Goal: Information Seeking & Learning: Check status

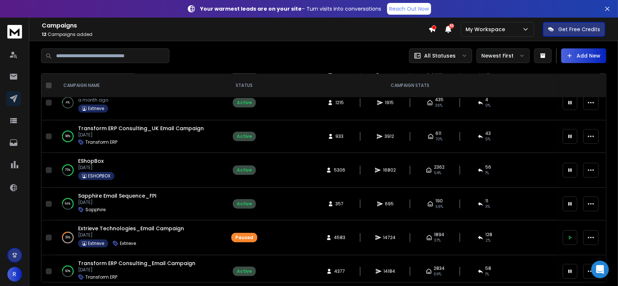
scroll to position [213, 0]
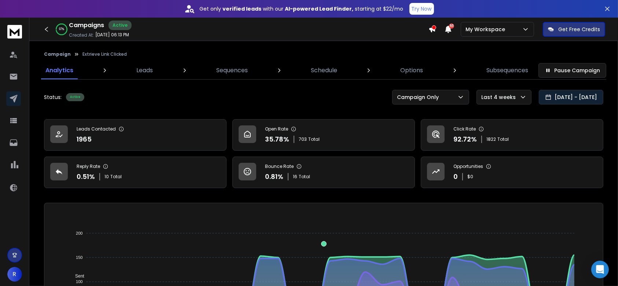
click at [573, 99] on button "[DATE] - [DATE]" at bounding box center [571, 97] width 65 height 15
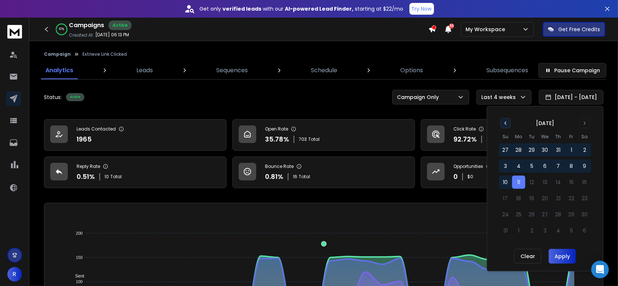
click at [506, 122] on icon "Go to previous month" at bounding box center [505, 123] width 6 height 6
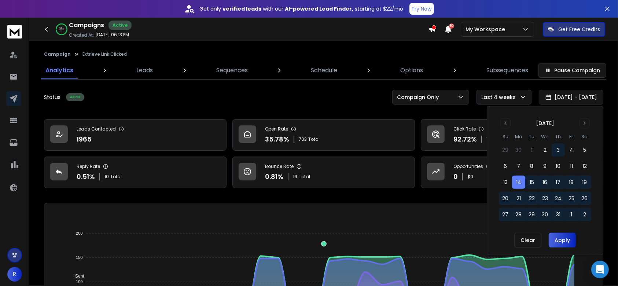
drag, startPoint x: 515, startPoint y: 180, endPoint x: 558, endPoint y: 151, distance: 51.9
click at [517, 180] on button "14" at bounding box center [518, 182] width 13 height 13
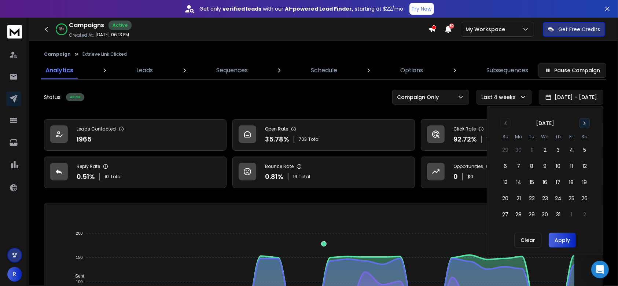
click at [581, 125] on button "Go to next month" at bounding box center [584, 123] width 10 height 10
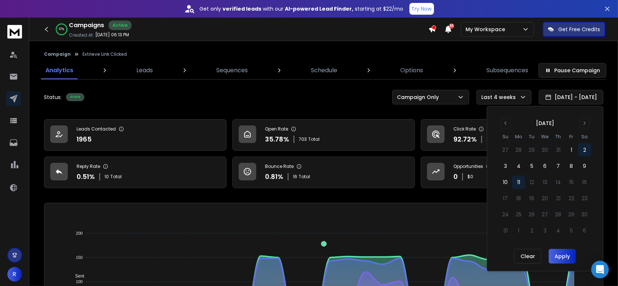
click at [582, 155] on button "2" at bounding box center [584, 149] width 13 height 13
click at [574, 168] on button "8" at bounding box center [571, 165] width 13 height 13
click at [560, 258] on button "Apply" at bounding box center [562, 256] width 27 height 15
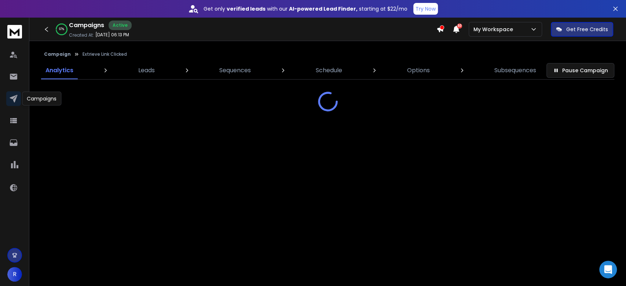
click at [10, 98] on icon at bounding box center [13, 98] width 9 height 9
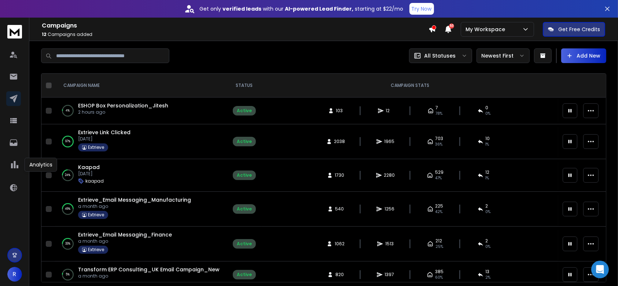
click at [116, 130] on span "Extrieve Link Clicked" at bounding box center [104, 132] width 52 height 7
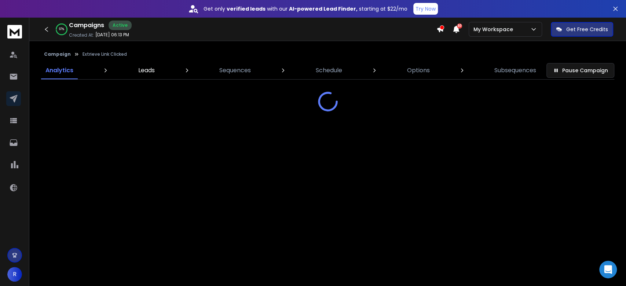
click at [140, 71] on p "Leads" at bounding box center [146, 70] width 16 height 9
click at [144, 74] on p "Leads" at bounding box center [146, 70] width 16 height 9
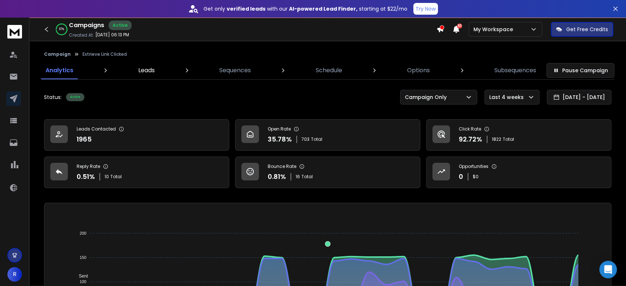
click at [136, 74] on link "Leads" at bounding box center [146, 71] width 25 height 18
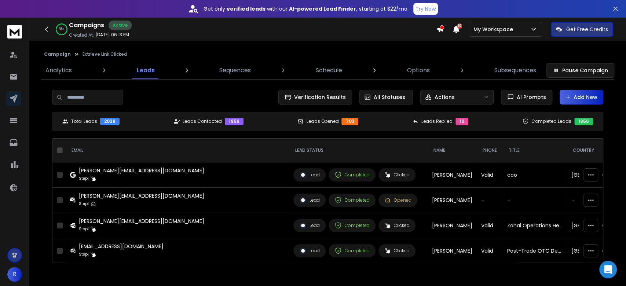
click at [108, 122] on div "2038" at bounding box center [109, 121] width 19 height 7
copy div "2038"
click at [231, 122] on div "1956" at bounding box center [234, 121] width 19 height 7
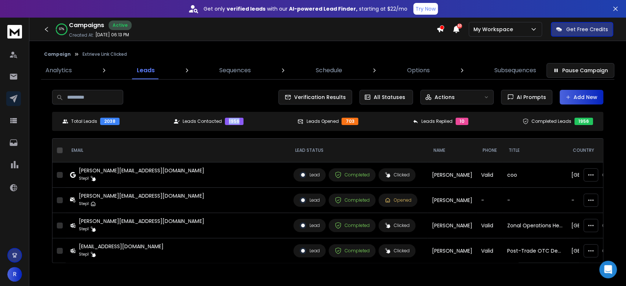
copy div "1956"
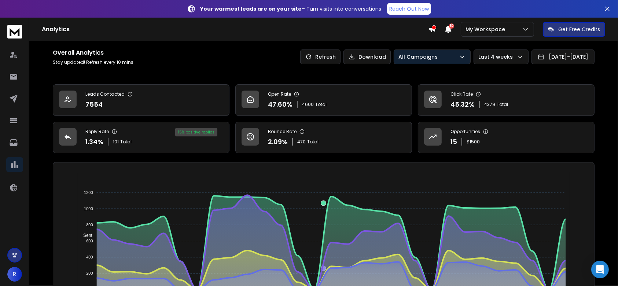
click at [408, 58] on p "All Campaigns" at bounding box center [419, 56] width 42 height 7
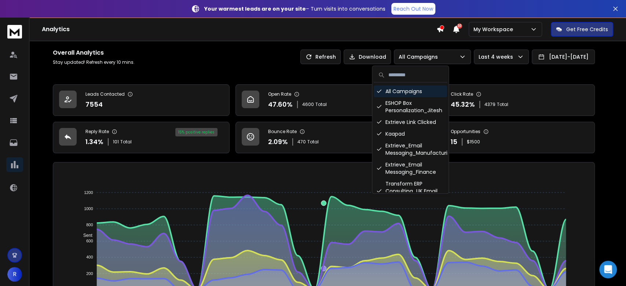
click at [389, 94] on div "All Campaigns" at bounding box center [409, 91] width 73 height 12
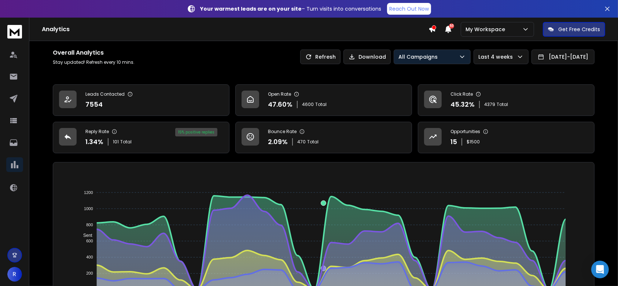
click at [412, 57] on p "All Campaigns" at bounding box center [419, 56] width 42 height 7
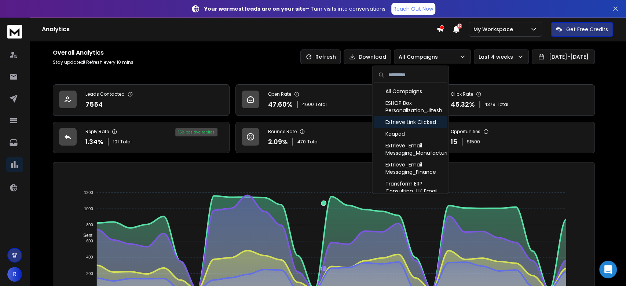
click at [410, 119] on div "Extrieve Link Clicked" at bounding box center [409, 122] width 73 height 12
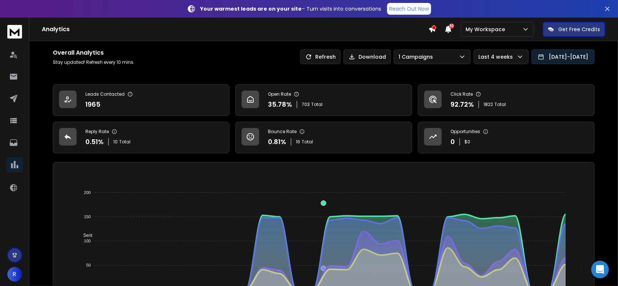
click at [557, 59] on button "14 Jul 2025 - 11 Aug 2025" at bounding box center [562, 56] width 63 height 15
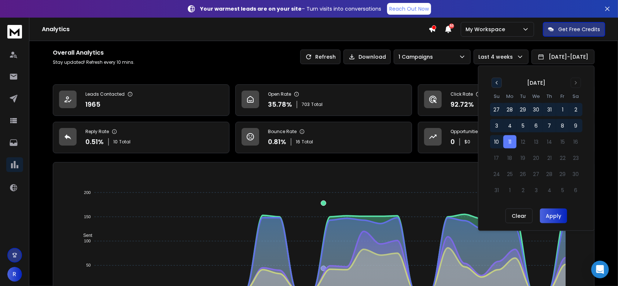
click at [494, 80] on icon "Go to previous month" at bounding box center [497, 83] width 6 height 6
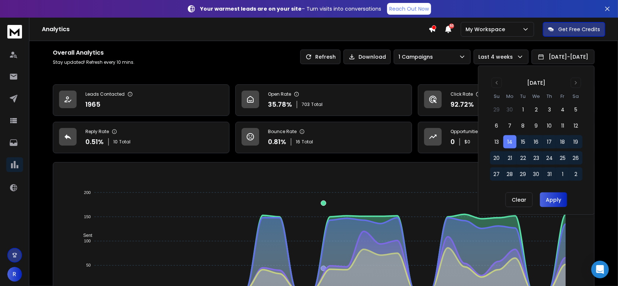
click at [512, 140] on button "14" at bounding box center [509, 141] width 13 height 13
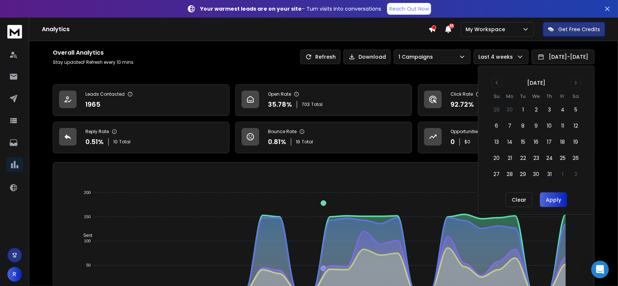
drag, startPoint x: 577, startPoint y: 81, endPoint x: 577, endPoint y: 92, distance: 11.4
click at [578, 81] on icon "Go to next month" at bounding box center [576, 83] width 6 height 6
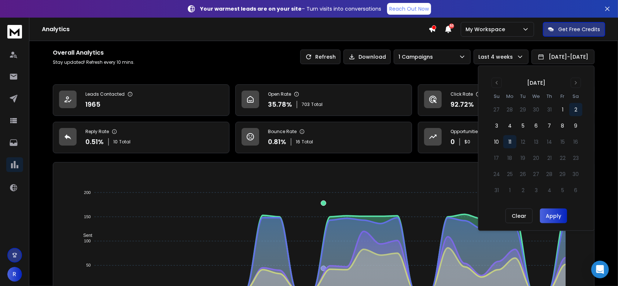
click at [576, 109] on button "2" at bounding box center [575, 109] width 13 height 13
click at [565, 127] on button "8" at bounding box center [562, 125] width 13 height 13
click at [556, 215] on button "Apply" at bounding box center [553, 216] width 27 height 15
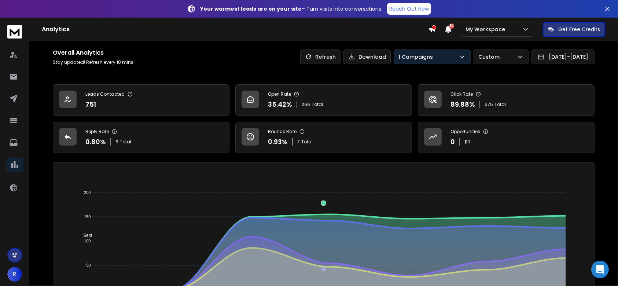
click at [417, 59] on div "1 Campaigns" at bounding box center [431, 56] width 67 height 7
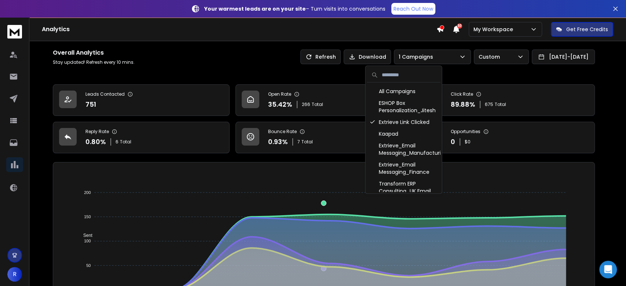
click at [242, 48] on div "Overall Analytics Stay updated! Refresh every 10 mins. Refresh Download 1 Campa…" at bounding box center [324, 56] width 542 height 17
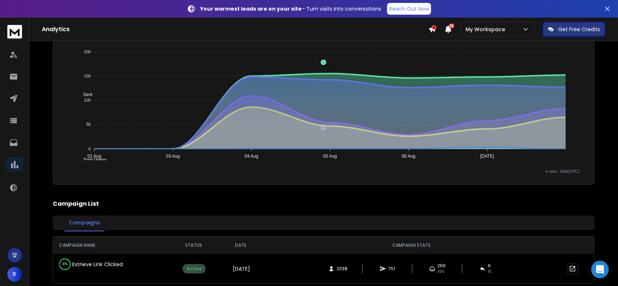
scroll to position [145, 0]
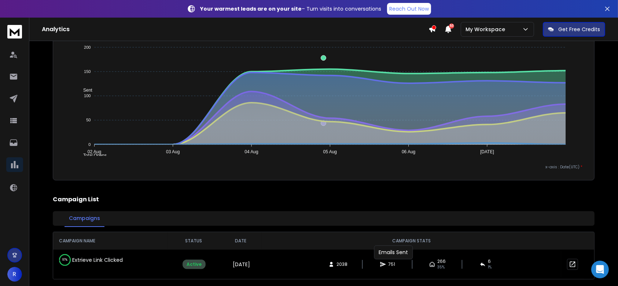
click at [395, 265] on span "751" at bounding box center [391, 264] width 7 height 6
copy span "751"
click at [449, 257] on td "2038 751 266 35 % 6 1 %" at bounding box center [411, 264] width 299 height 29
click at [446, 262] on span "266" at bounding box center [441, 261] width 8 height 6
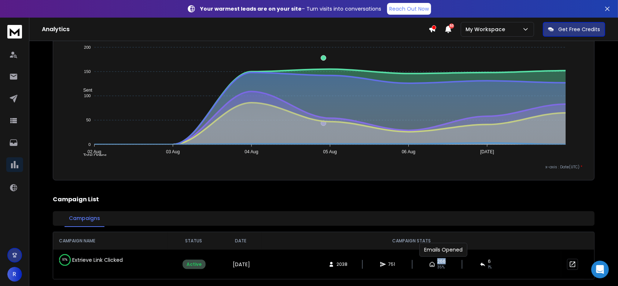
click at [446, 262] on span "266" at bounding box center [441, 261] width 8 height 6
copy span "266"
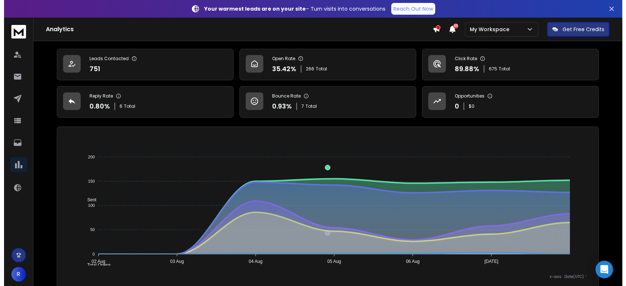
scroll to position [0, 0]
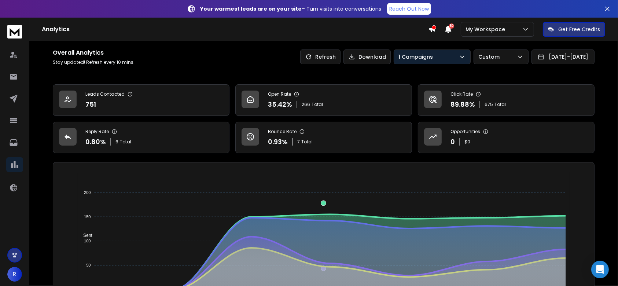
click at [417, 57] on div "1 Campaigns" at bounding box center [431, 56] width 67 height 7
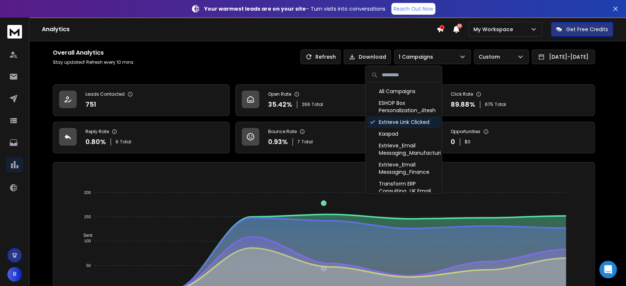
click at [394, 122] on div "Extrieve Link Clicked" at bounding box center [403, 122] width 73 height 12
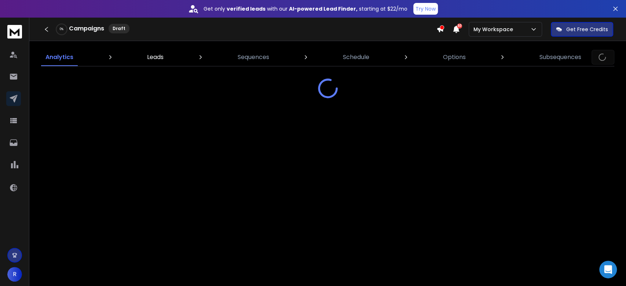
click at [154, 63] on link "Leads" at bounding box center [155, 57] width 25 height 18
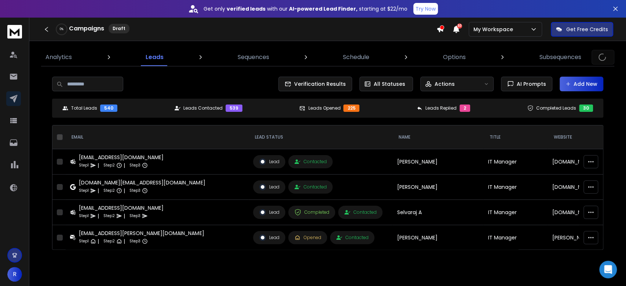
click at [107, 107] on div "540" at bounding box center [108, 107] width 17 height 7
copy div "540"
click at [233, 108] on div "539" at bounding box center [233, 107] width 17 height 7
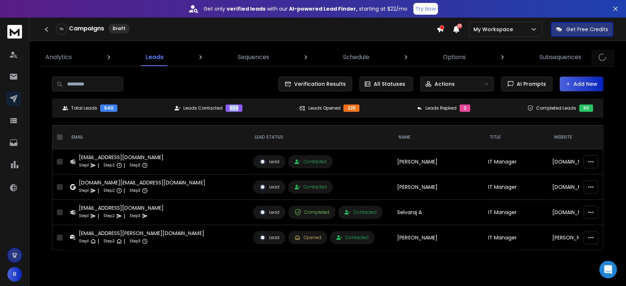
copy div "539"
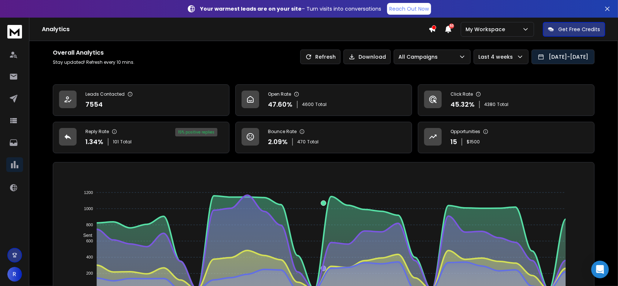
click at [540, 57] on button "[DATE] - [DATE]" at bounding box center [562, 56] width 63 height 15
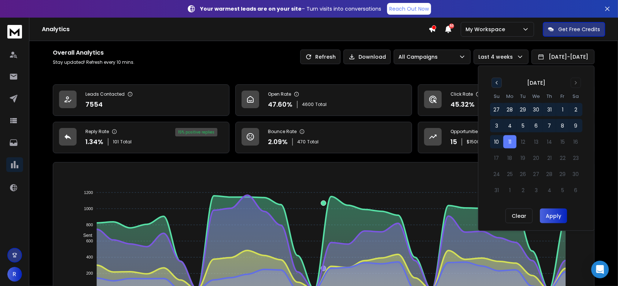
click at [498, 84] on icon "Go to previous month" at bounding box center [497, 83] width 6 height 6
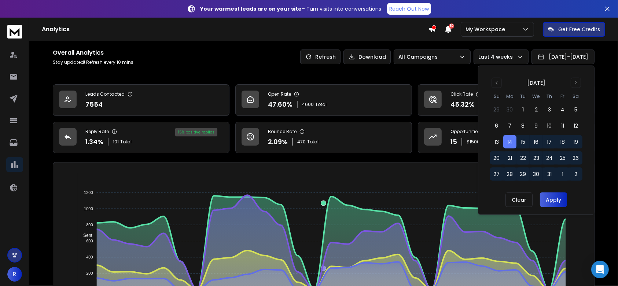
click at [507, 135] on button "14" at bounding box center [509, 141] width 13 height 13
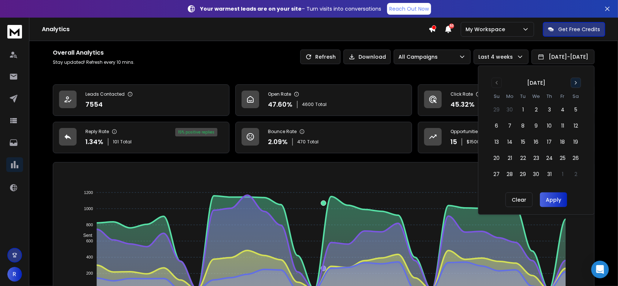
click at [575, 81] on icon "Go to next month" at bounding box center [576, 83] width 6 height 6
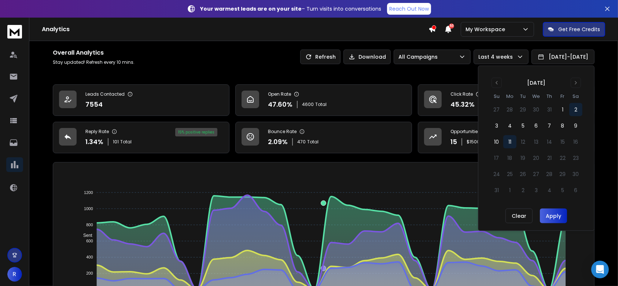
click at [577, 111] on button "2" at bounding box center [575, 109] width 13 height 13
click at [565, 128] on button "8" at bounding box center [562, 125] width 13 height 13
click at [556, 218] on button "Apply" at bounding box center [553, 216] width 27 height 15
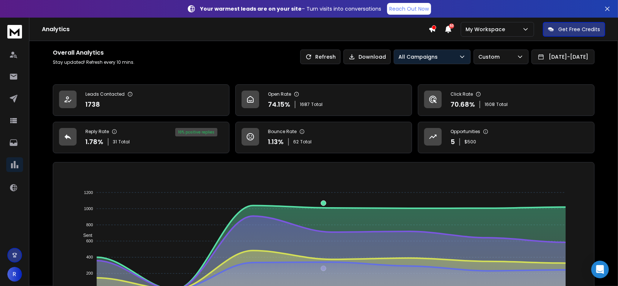
click at [405, 54] on p "All Campaigns" at bounding box center [419, 56] width 42 height 7
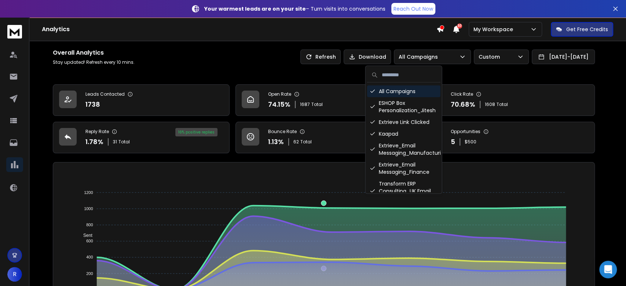
click at [390, 90] on div "All Campaigns" at bounding box center [403, 91] width 73 height 12
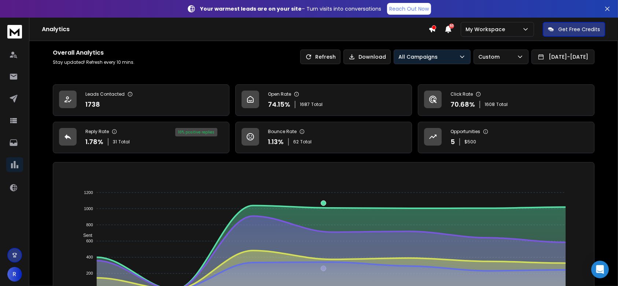
click at [412, 53] on div "All Campaigns" at bounding box center [431, 56] width 67 height 7
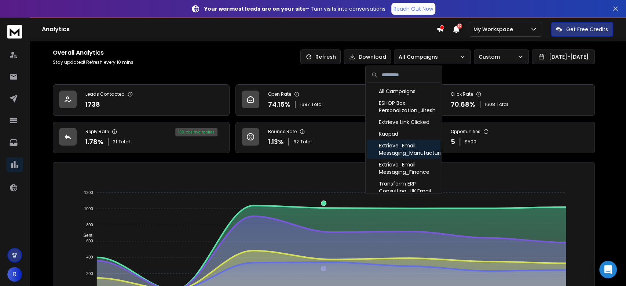
click at [408, 148] on div "Extrieve_Email Messaging_Manufacturing" at bounding box center [403, 149] width 73 height 19
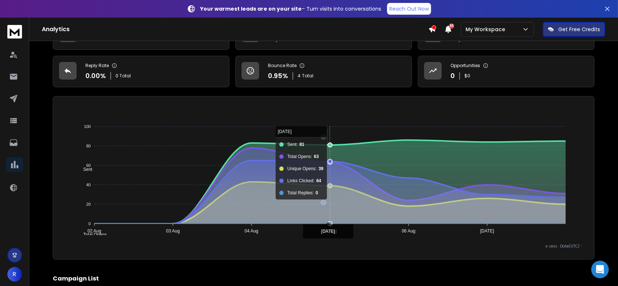
scroll to position [145, 0]
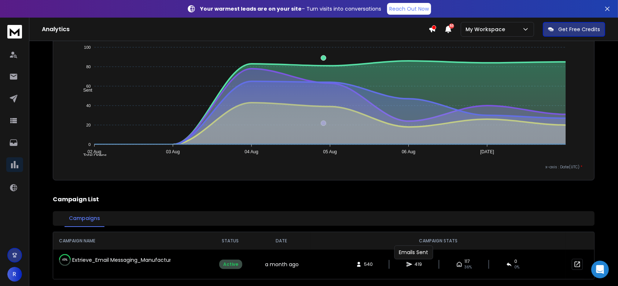
click at [419, 265] on span "419" at bounding box center [417, 264] width 7 height 6
copy span "419"
click at [464, 259] on span "117" at bounding box center [466, 261] width 5 height 6
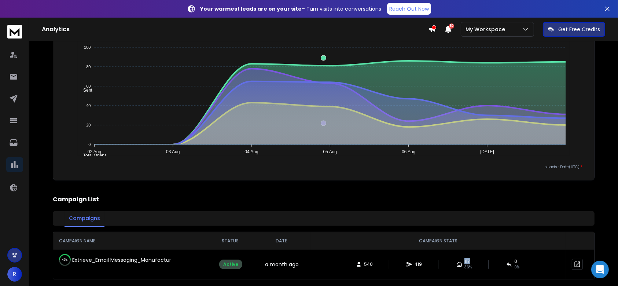
copy span "117"
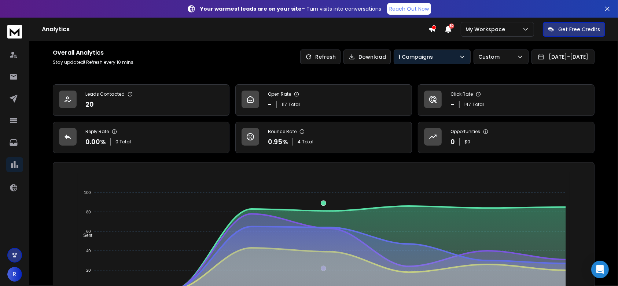
click at [416, 59] on div "1 Campaigns" at bounding box center [431, 56] width 67 height 7
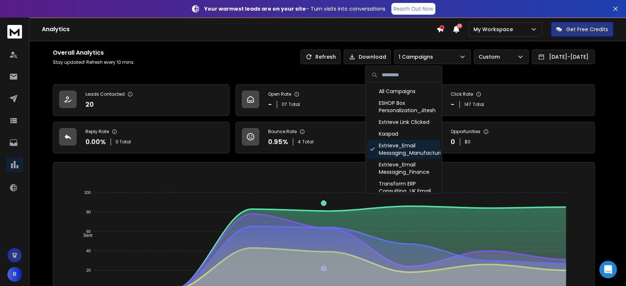
click at [384, 148] on div "Extrieve_Email Messaging_Manufacturing" at bounding box center [403, 149] width 73 height 19
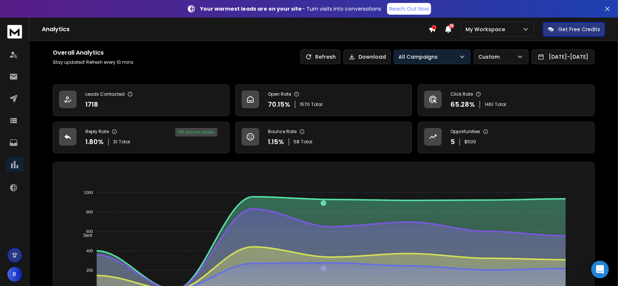
click at [409, 56] on p "All Campaigns" at bounding box center [419, 56] width 42 height 7
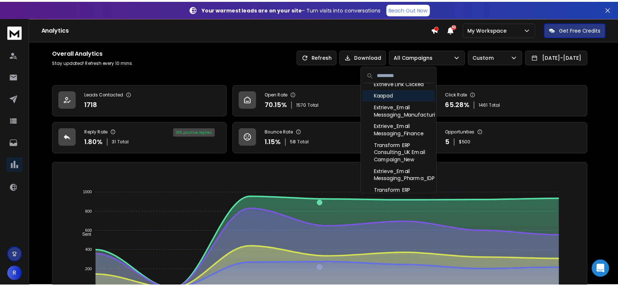
scroll to position [49, 0]
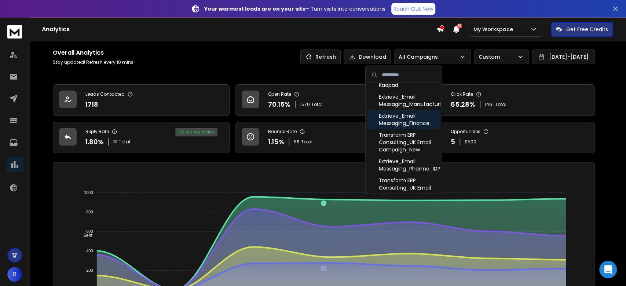
click at [408, 120] on div "Extrieve_Email Messaging_Finance" at bounding box center [403, 119] width 73 height 19
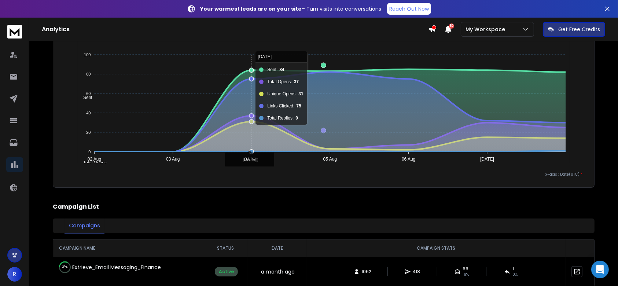
scroll to position [145, 0]
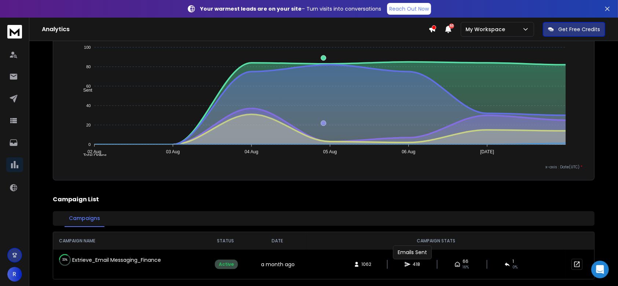
click at [418, 266] on span "418" at bounding box center [416, 264] width 7 height 6
copy span "418"
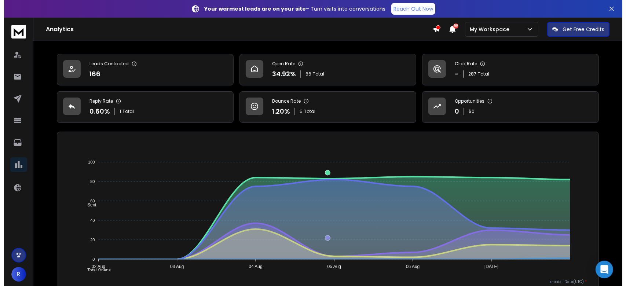
scroll to position [0, 0]
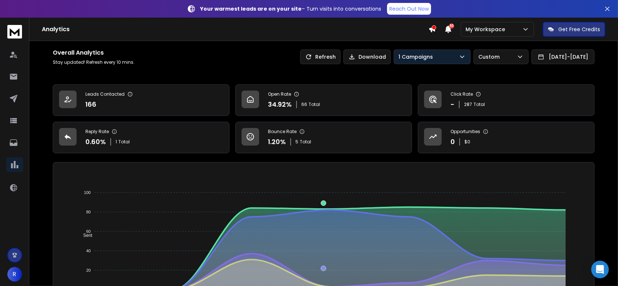
click at [399, 54] on p "1 Campaigns" at bounding box center [416, 56] width 37 height 7
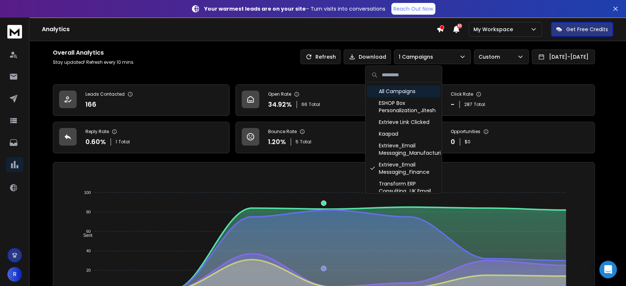
click at [390, 90] on div "All Campaigns" at bounding box center [403, 91] width 73 height 12
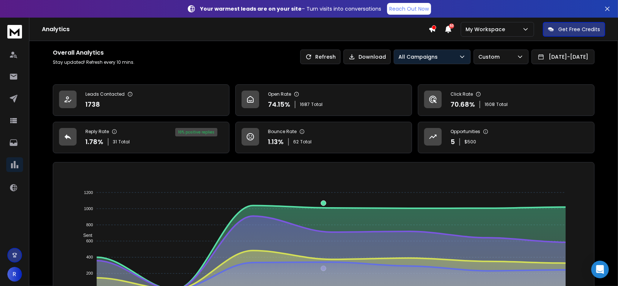
click at [398, 55] on p "All Campaigns" at bounding box center [419, 56] width 42 height 7
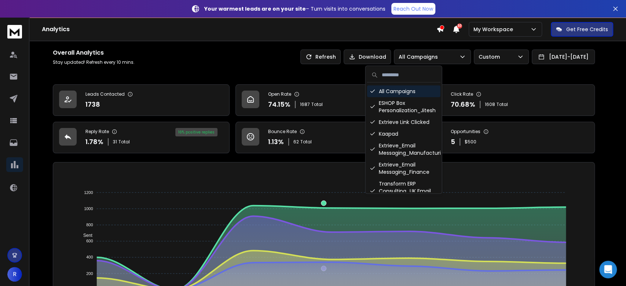
click at [369, 92] on icon at bounding box center [372, 91] width 6 height 6
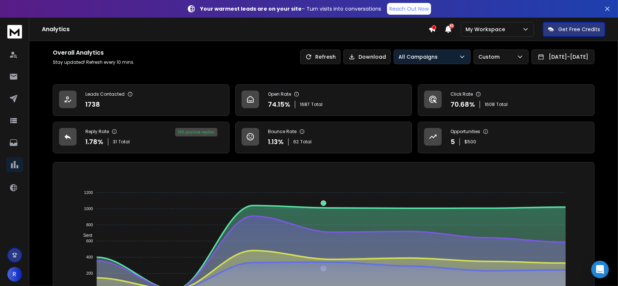
click at [402, 59] on p "All Campaigns" at bounding box center [419, 56] width 42 height 7
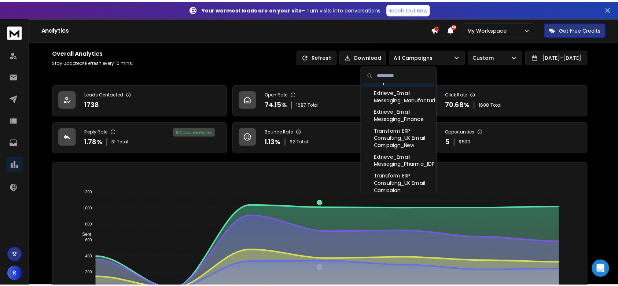
scroll to position [97, 0]
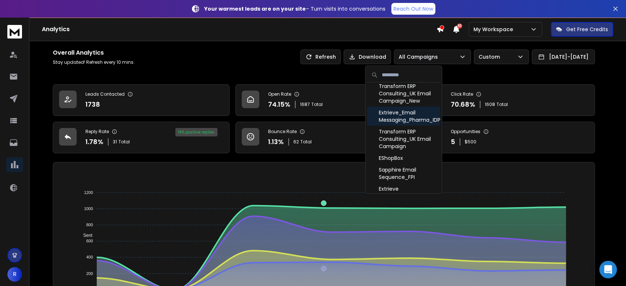
click at [402, 116] on div "Extrieve_Email Messaging_Pharma_IDP" at bounding box center [403, 116] width 73 height 19
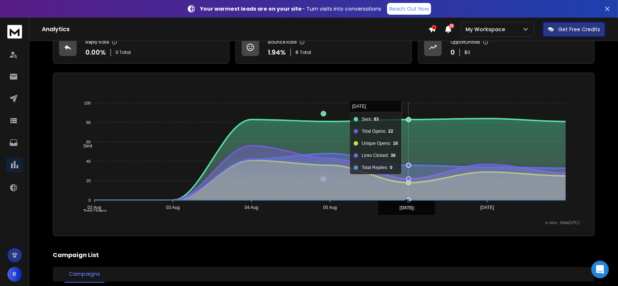
scroll to position [145, 0]
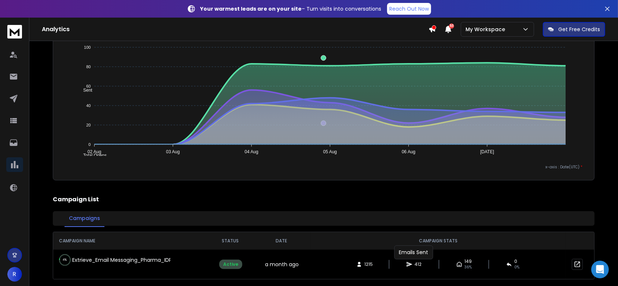
click at [416, 266] on span "412" at bounding box center [417, 264] width 7 height 6
copy span "412"
click at [468, 260] on span "149" at bounding box center [467, 261] width 7 height 6
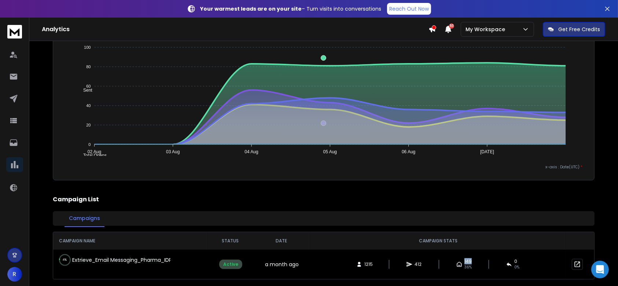
copy span "149"
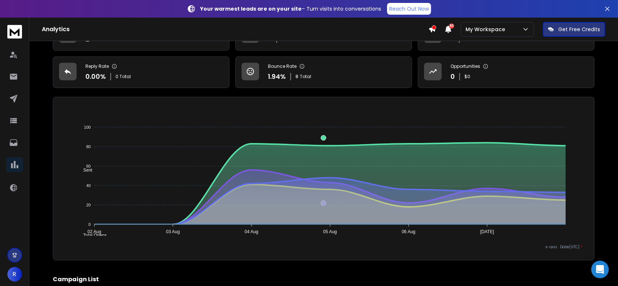
scroll to position [0, 0]
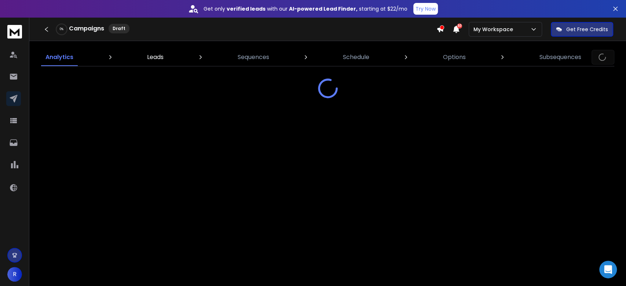
click at [158, 58] on p "Leads" at bounding box center [155, 57] width 16 height 9
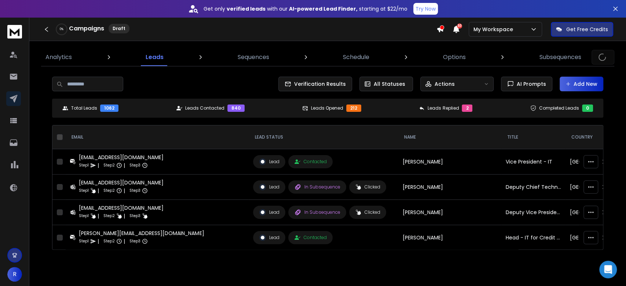
click at [109, 108] on div "1062" at bounding box center [109, 107] width 18 height 7
copy div "1062"
click at [230, 108] on div "840" at bounding box center [235, 107] width 17 height 7
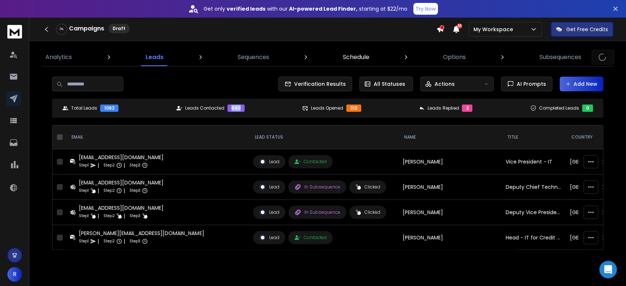
copy div "840"
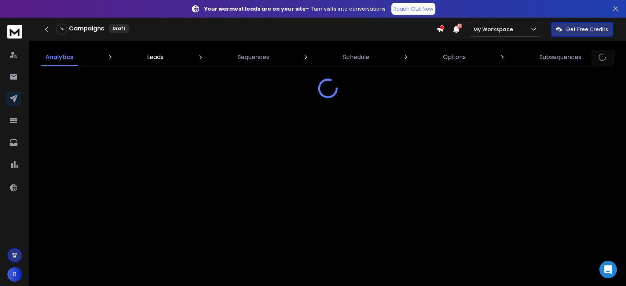
click at [156, 55] on p "Leads" at bounding box center [155, 57] width 16 height 9
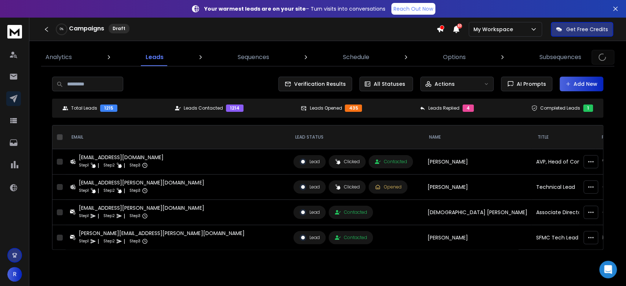
click at [108, 109] on div "1215" at bounding box center [108, 107] width 17 height 7
copy div "1215"
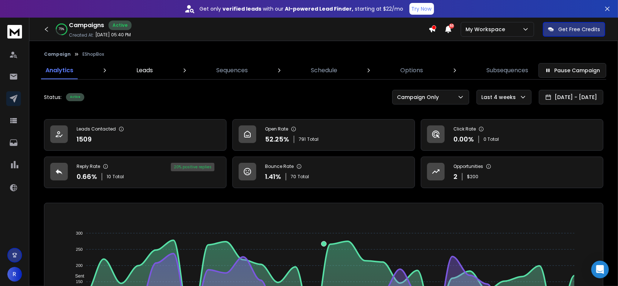
click at [155, 71] on link "Leads" at bounding box center [144, 71] width 25 height 18
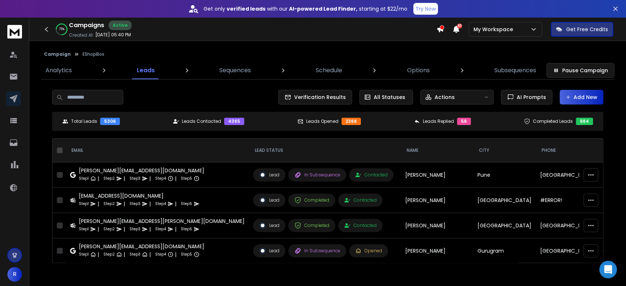
click at [109, 121] on div "5306" at bounding box center [110, 121] width 20 height 7
copy div "5306"
click at [230, 121] on div "4365" at bounding box center [234, 121] width 20 height 7
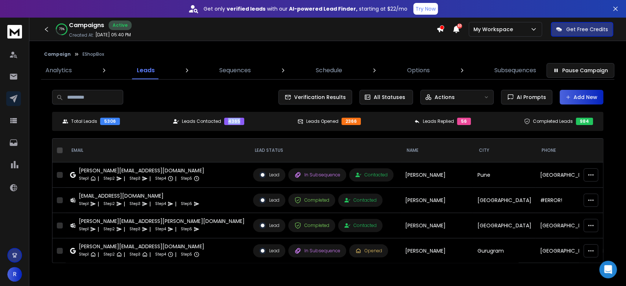
copy div "4365"
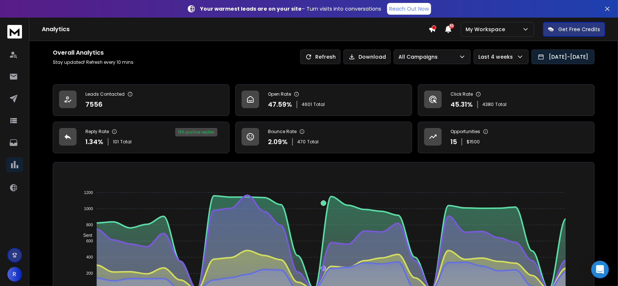
click at [542, 58] on button "[DATE] - [DATE]" at bounding box center [562, 56] width 63 height 15
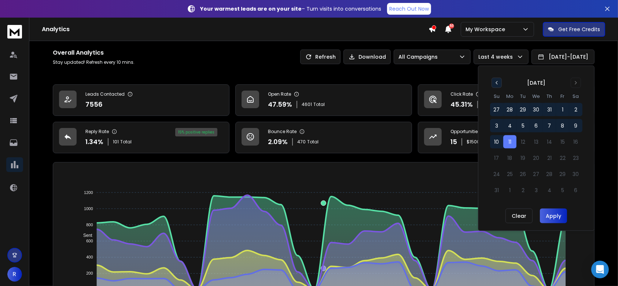
click at [495, 81] on icon "Go to previous month" at bounding box center [497, 83] width 6 height 6
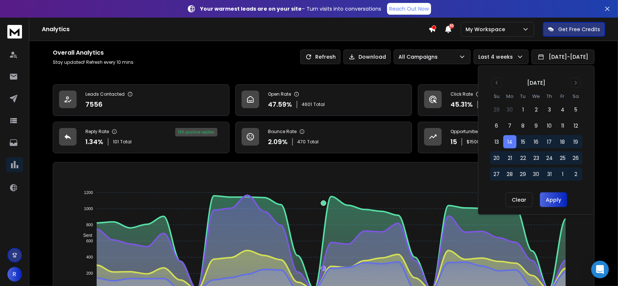
click at [515, 142] on button "14" at bounding box center [509, 141] width 13 height 13
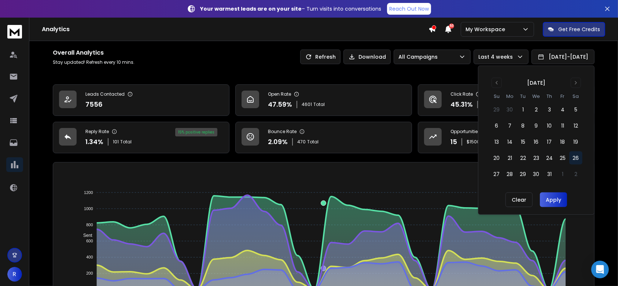
click at [574, 158] on button "26" at bounding box center [575, 157] width 13 height 13
click at [564, 173] on button "1" at bounding box center [562, 173] width 13 height 13
click at [554, 198] on button "Apply" at bounding box center [553, 199] width 27 height 15
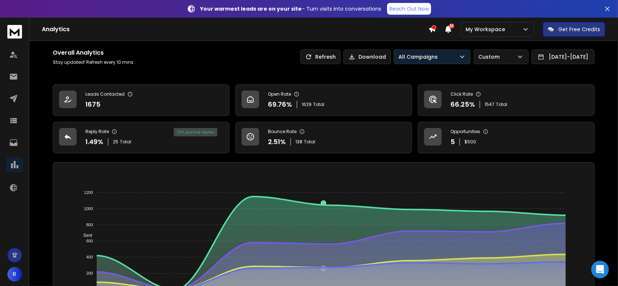
click at [398, 57] on p "All Campaigns" at bounding box center [419, 56] width 42 height 7
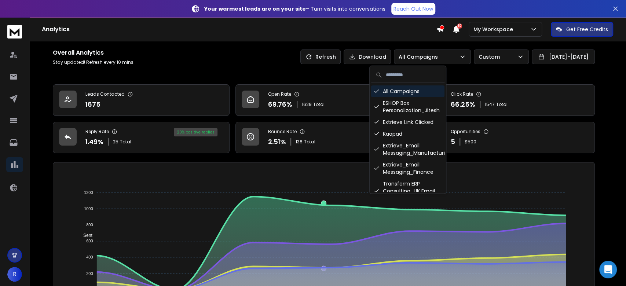
click at [390, 90] on div "All Campaigns" at bounding box center [407, 91] width 73 height 12
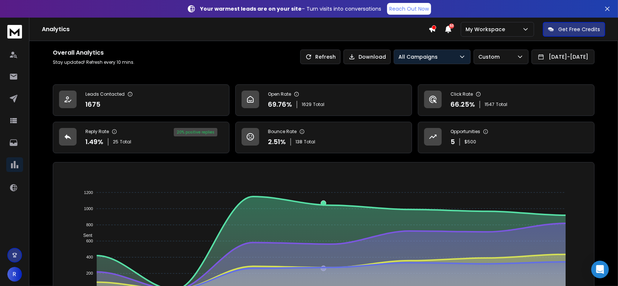
click at [427, 59] on div "All Campaigns" at bounding box center [431, 56] width 67 height 7
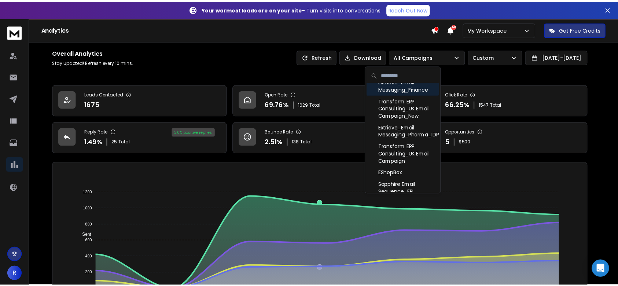
scroll to position [97, 0]
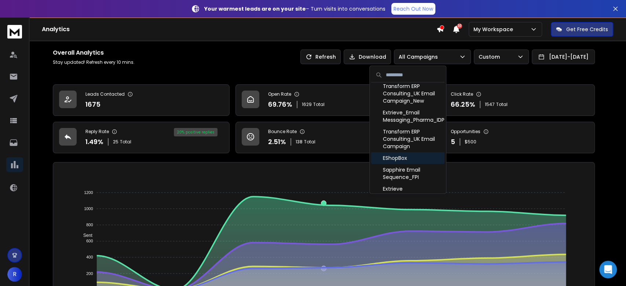
click at [401, 158] on div "EShopBox" at bounding box center [407, 158] width 73 height 12
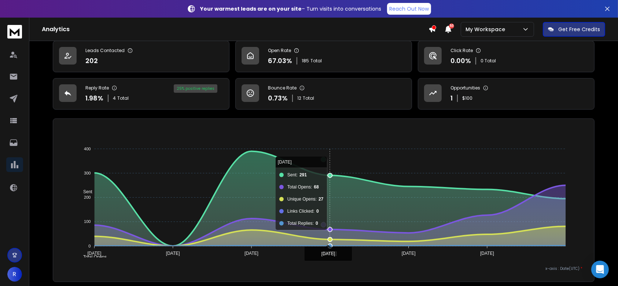
scroll to position [145, 0]
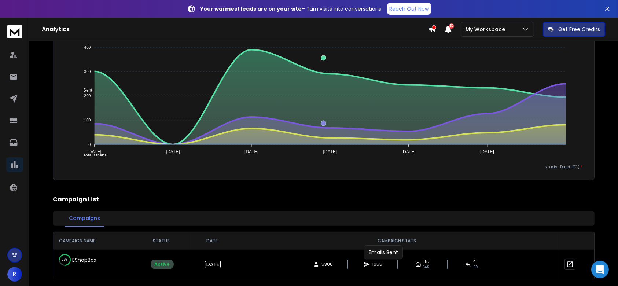
click at [382, 265] on span "1655" at bounding box center [377, 264] width 10 height 6
copy span "1655"
click at [431, 259] on span "185" at bounding box center [426, 261] width 7 height 6
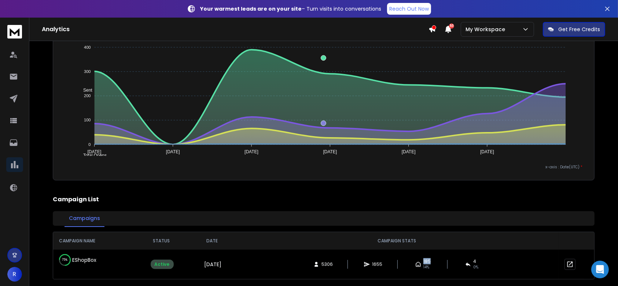
copy span "185"
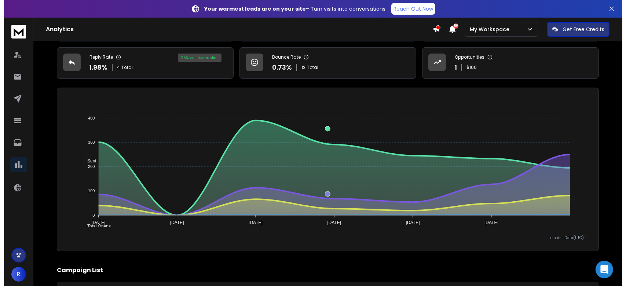
scroll to position [0, 0]
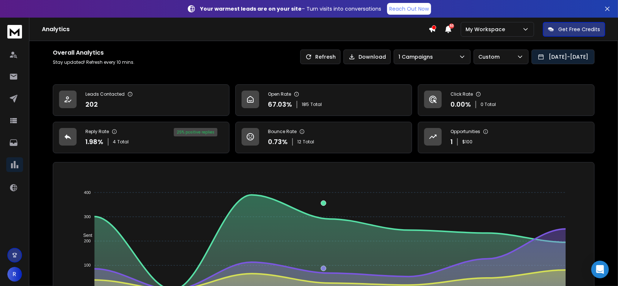
click at [545, 55] on button "[DATE] - [DATE]" at bounding box center [562, 56] width 63 height 15
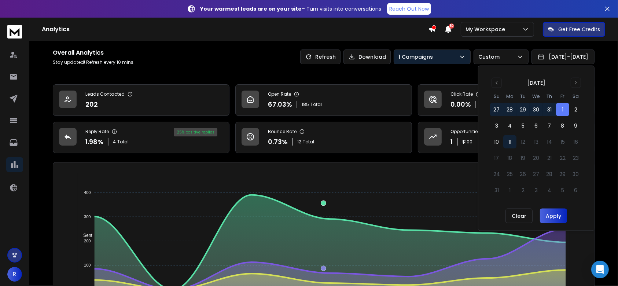
click at [423, 56] on div "1 Campaigns" at bounding box center [431, 56] width 67 height 7
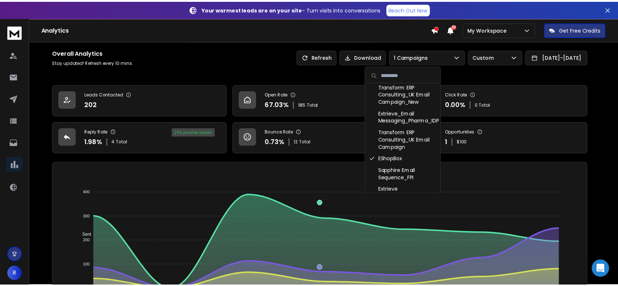
scroll to position [97, 0]
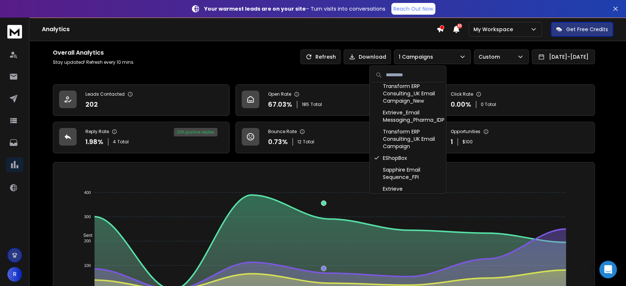
click at [259, 69] on div "Overall Analytics Stay updated! Refresh every 10 mins. Refresh Download 1 Campa…" at bounding box center [324, 58] width 542 height 21
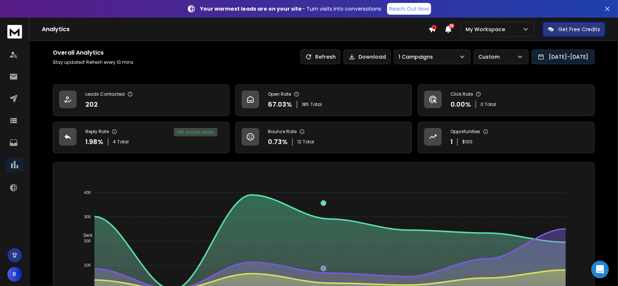
click at [546, 60] on button "[DATE] - [DATE]" at bounding box center [562, 56] width 63 height 15
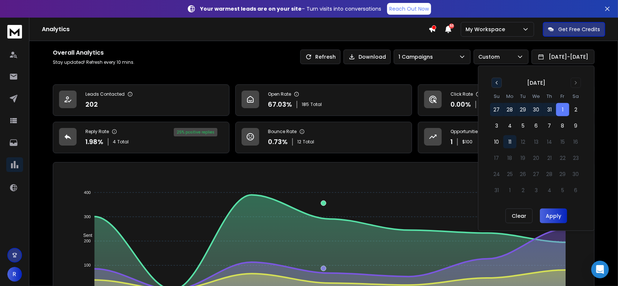
click at [497, 84] on icon "Go to previous month" at bounding box center [496, 82] width 1 height 3
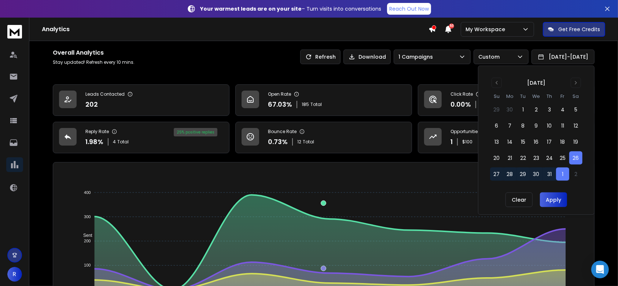
click at [577, 155] on button "26" at bounding box center [575, 157] width 13 height 13
click at [575, 85] on icon "Go to next month" at bounding box center [576, 83] width 6 height 6
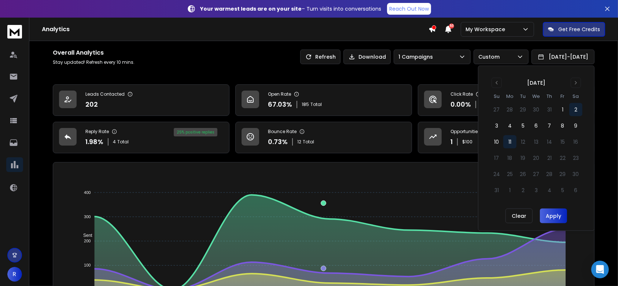
click at [575, 108] on button "2" at bounding box center [575, 109] width 13 height 13
click at [563, 122] on button "8" at bounding box center [562, 125] width 13 height 13
click at [545, 213] on button "Apply" at bounding box center [553, 216] width 27 height 15
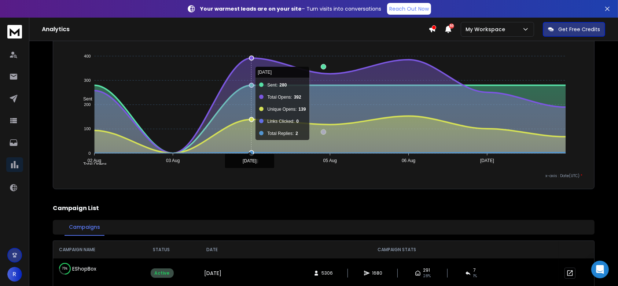
scroll to position [145, 0]
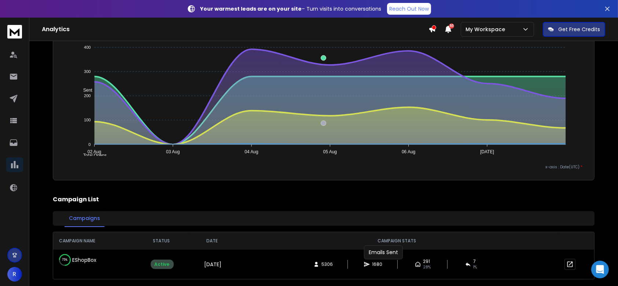
click at [382, 263] on span "1680" at bounding box center [377, 264] width 10 height 6
copy span "1680"
click at [430, 263] on span "291" at bounding box center [426, 261] width 7 height 6
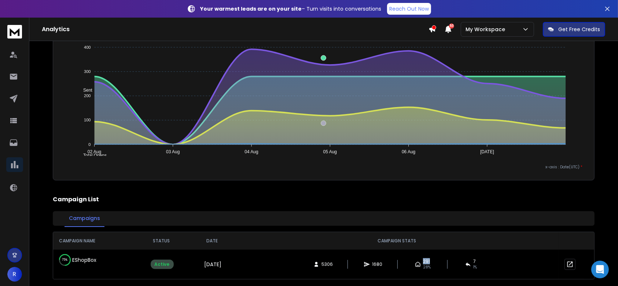
copy span "291"
